Goal: Check status

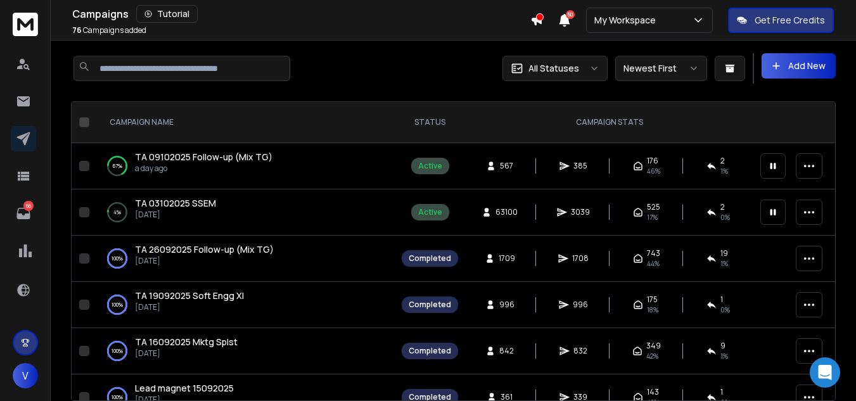
click at [235, 157] on span "TA 09102025 Follow-up (Mix TG)" at bounding box center [204, 157] width 138 height 12
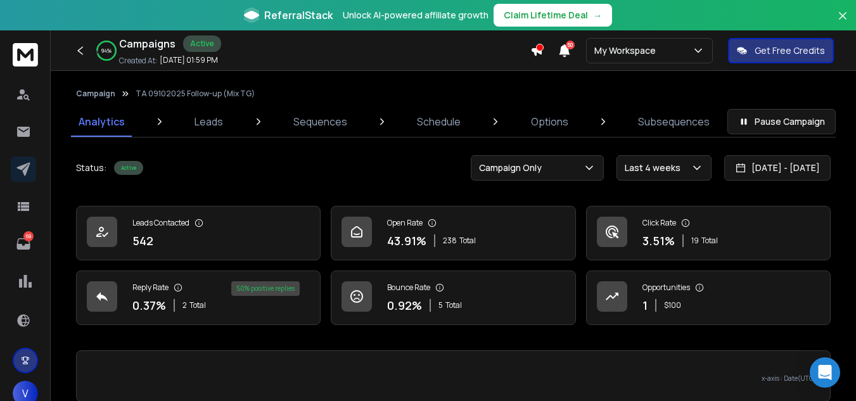
click at [846, 14] on icon "Close banner" at bounding box center [843, 16] width 8 height 8
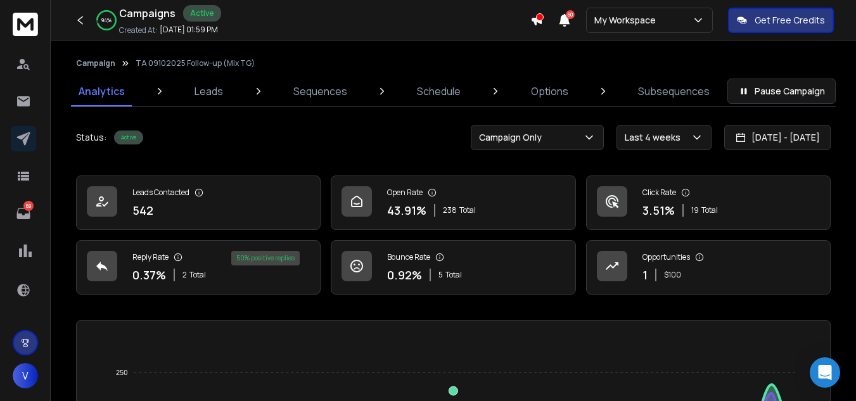
click at [95, 63] on button "Campaign" at bounding box center [95, 63] width 39 height 10
